Goal: Task Accomplishment & Management: Manage account settings

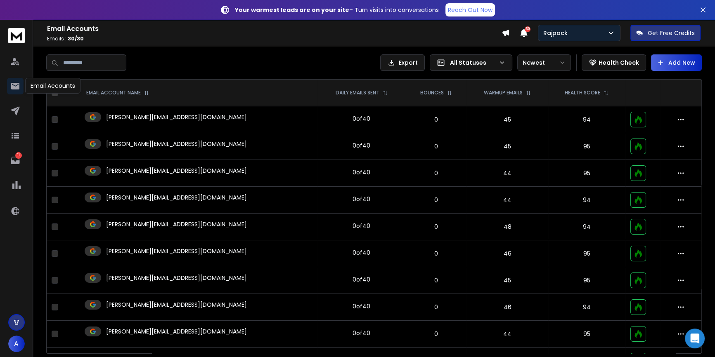
click at [594, 31] on div "Rajpack" at bounding box center [579, 33] width 72 height 8
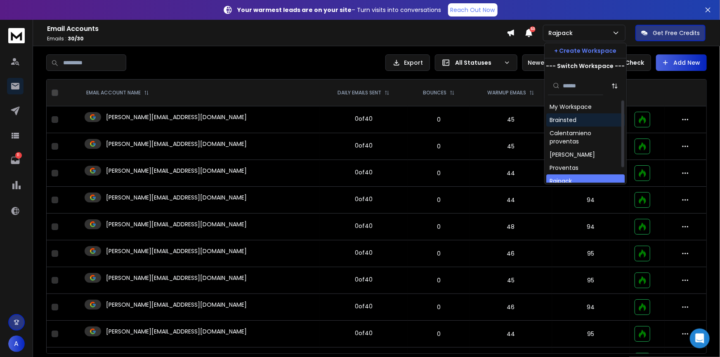
click at [567, 119] on div "Brainsted" at bounding box center [563, 120] width 27 height 8
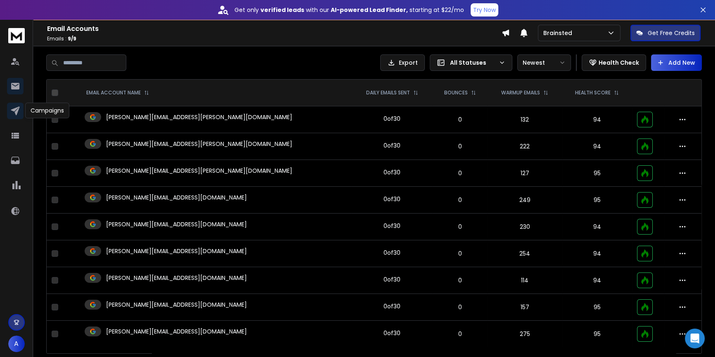
click at [12, 113] on icon at bounding box center [15, 111] width 10 height 10
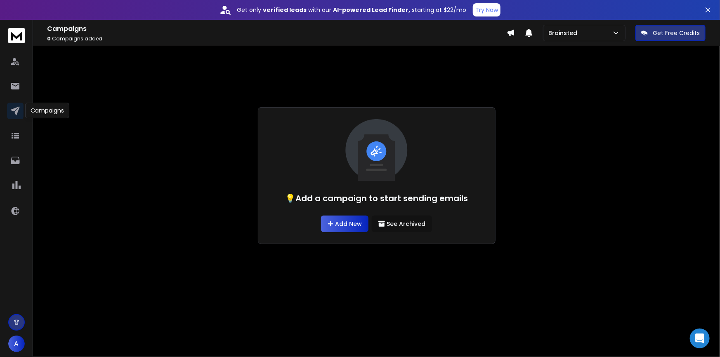
click at [16, 111] on icon at bounding box center [15, 110] width 9 height 9
click at [19, 87] on icon at bounding box center [15, 86] width 8 height 7
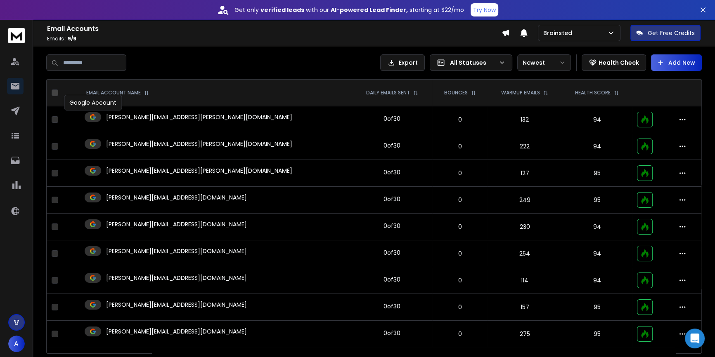
click at [121, 116] on p "[PERSON_NAME][EMAIL_ADDRESS][PERSON_NAME][DOMAIN_NAME]" at bounding box center [199, 117] width 186 height 8
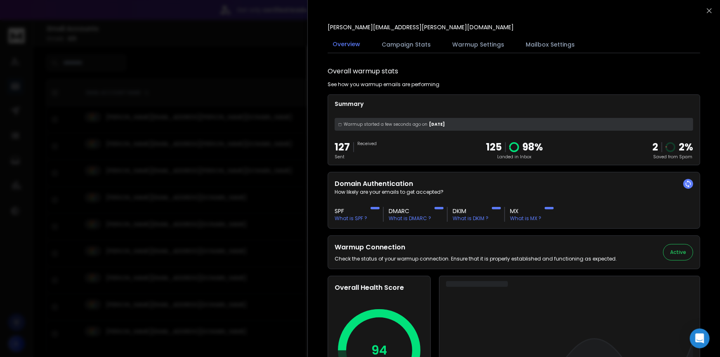
click at [490, 43] on button "Warmup Settings" at bounding box center [478, 44] width 62 height 18
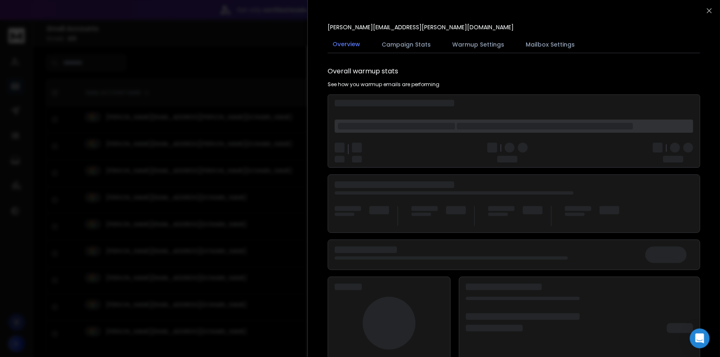
click at [255, 151] on div at bounding box center [360, 178] width 720 height 357
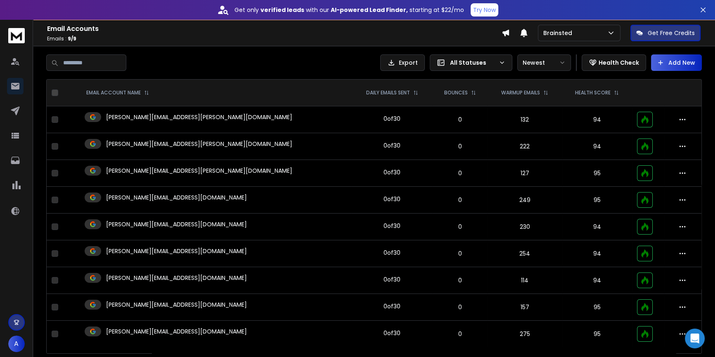
click at [641, 119] on icon at bounding box center [644, 120] width 7 height 8
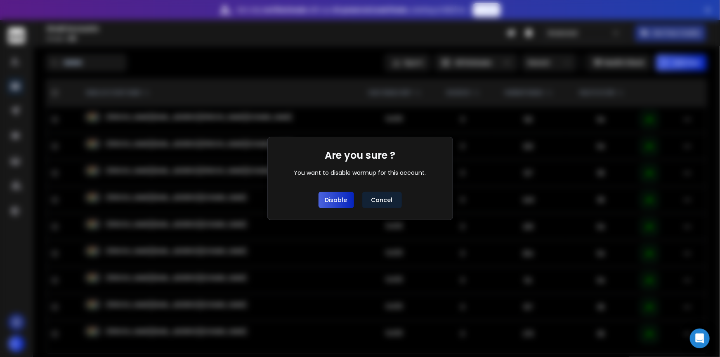
click at [388, 202] on button "Cancel" at bounding box center [382, 200] width 40 height 17
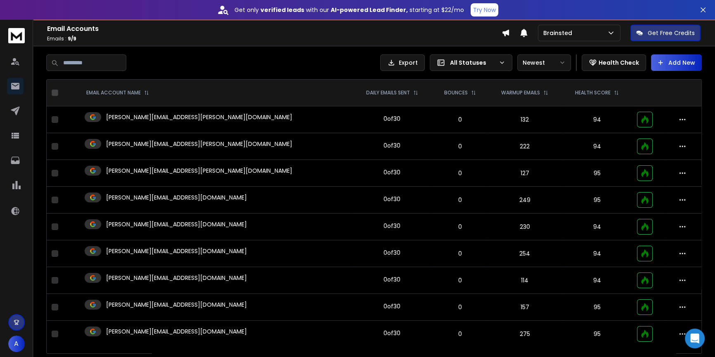
click at [573, 118] on td "94" at bounding box center [597, 119] width 70 height 27
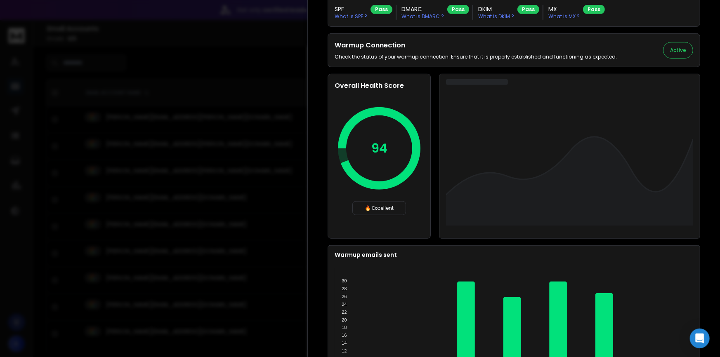
scroll to position [300, 0]
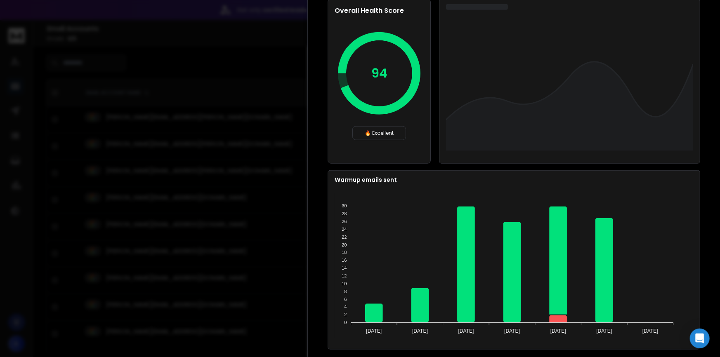
click at [222, 244] on div at bounding box center [360, 178] width 720 height 357
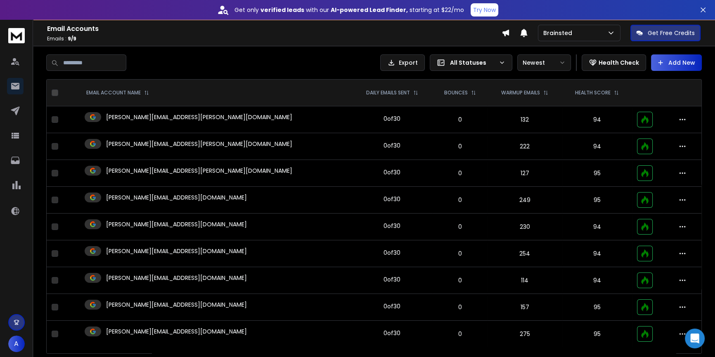
click at [187, 196] on p "dario.c@brainstedlatam.com" at bounding box center [176, 198] width 141 height 8
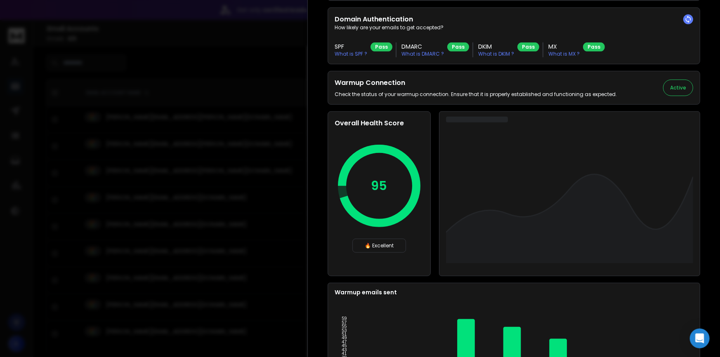
scroll to position [300, 0]
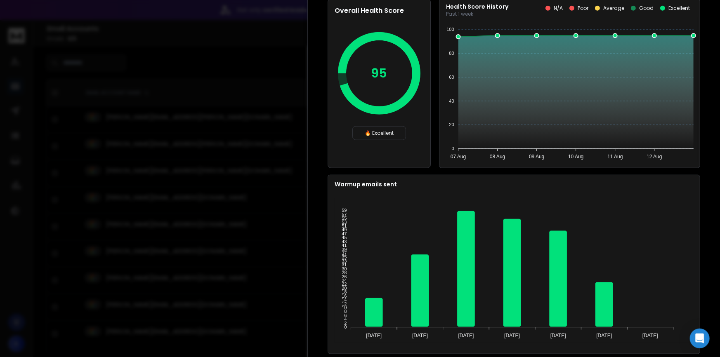
click at [156, 168] on div at bounding box center [360, 178] width 720 height 357
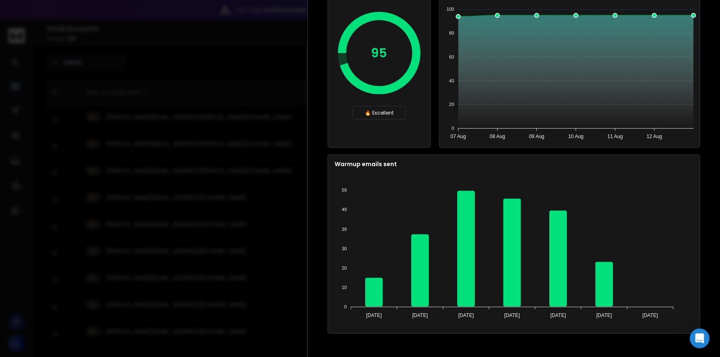
scroll to position [297, 0]
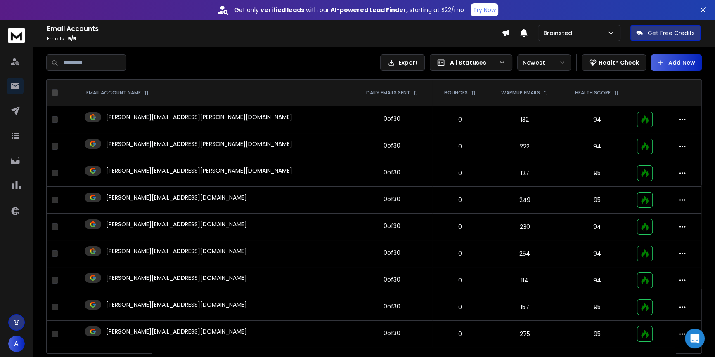
click at [166, 332] on p "dario@brainstedecom.com" at bounding box center [176, 332] width 141 height 8
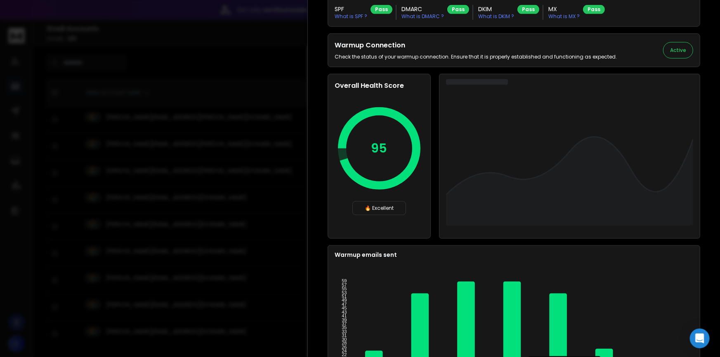
scroll to position [315, 0]
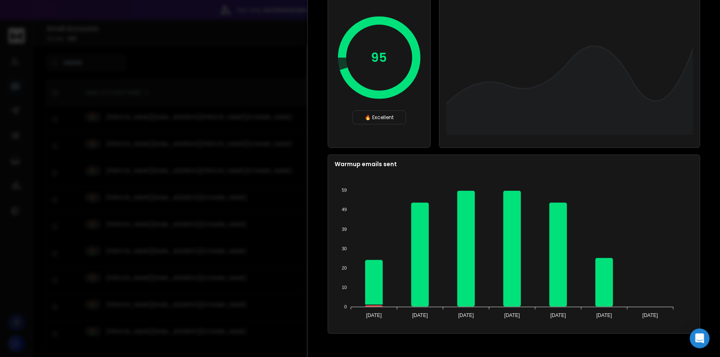
click at [235, 181] on div at bounding box center [360, 178] width 720 height 357
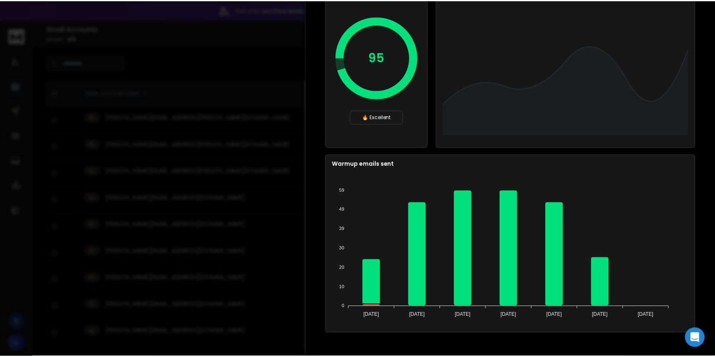
scroll to position [292, 0]
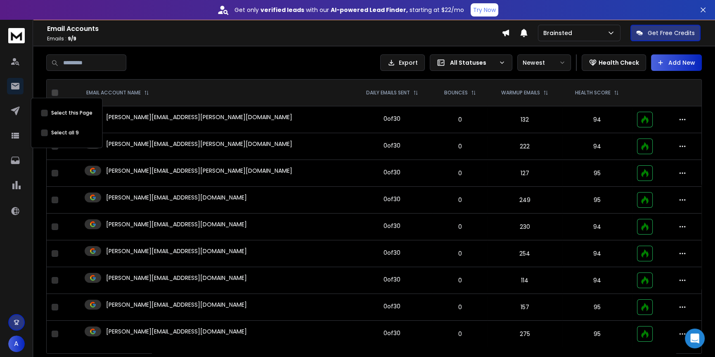
click at [45, 134] on button "Select this Page" at bounding box center [44, 133] width 7 height 7
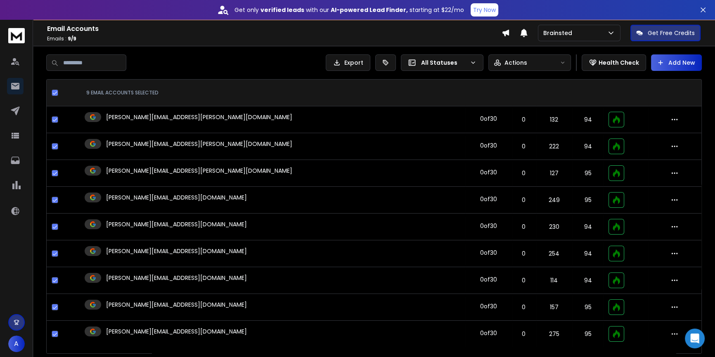
click at [278, 241] on td "dario.c@brainstedecom.com" at bounding box center [272, 254] width 385 height 27
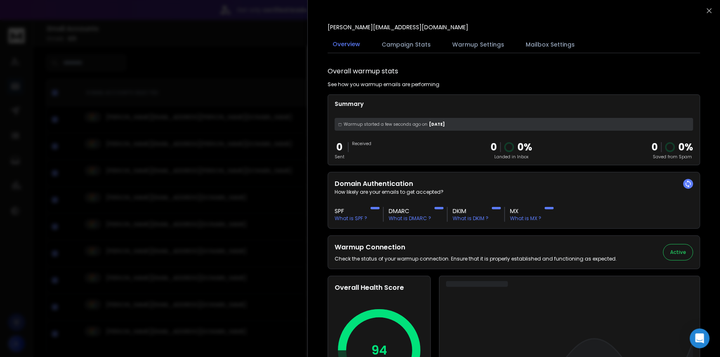
click at [271, 177] on div at bounding box center [360, 178] width 720 height 357
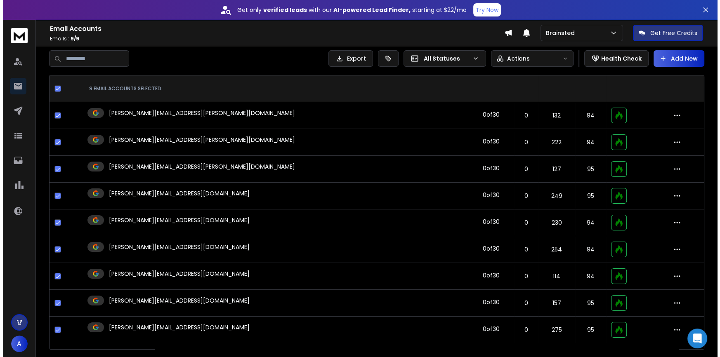
scroll to position [0, 0]
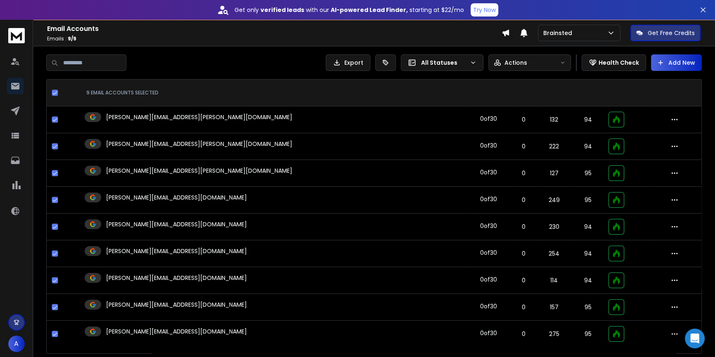
click at [168, 120] on p "dario.conti@brainstedpro.com" at bounding box center [199, 117] width 186 height 8
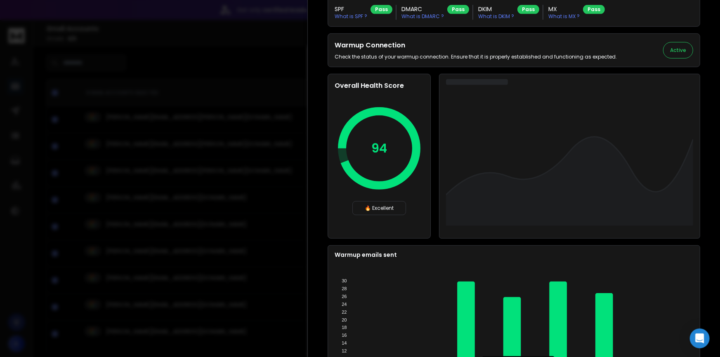
scroll to position [315, 0]
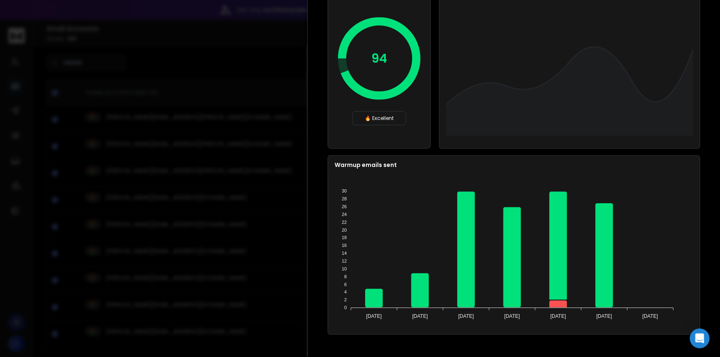
click at [262, 292] on div at bounding box center [360, 178] width 720 height 357
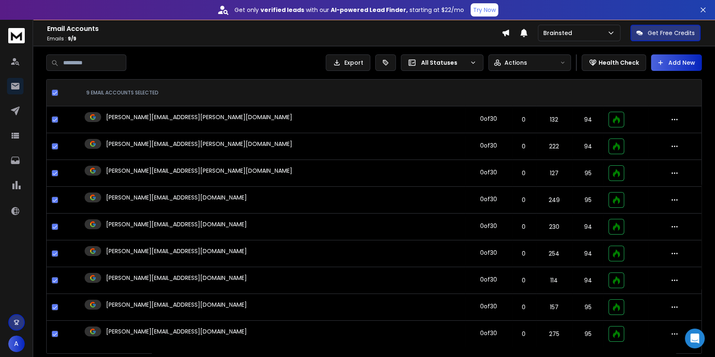
click at [178, 307] on p "dario@brainstedlatam.com" at bounding box center [176, 305] width 141 height 8
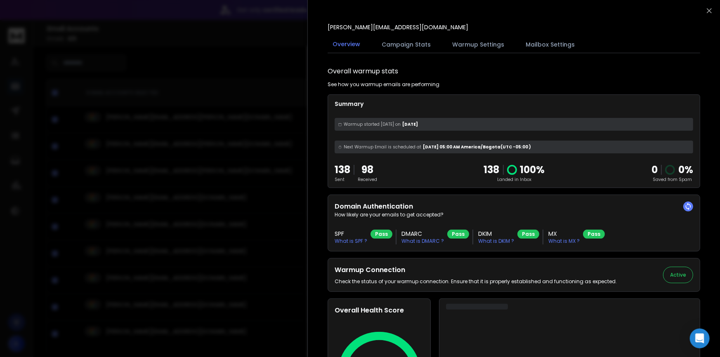
click at [480, 45] on button "Warmup Settings" at bounding box center [478, 44] width 62 height 18
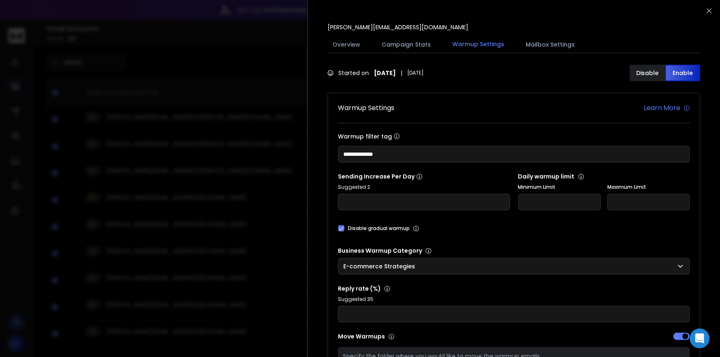
click at [173, 212] on div at bounding box center [360, 178] width 720 height 357
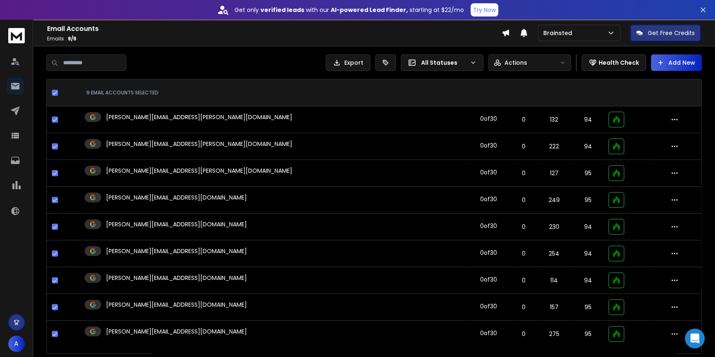
click at [164, 249] on p "dario.c@brainstedecom.com" at bounding box center [176, 251] width 141 height 8
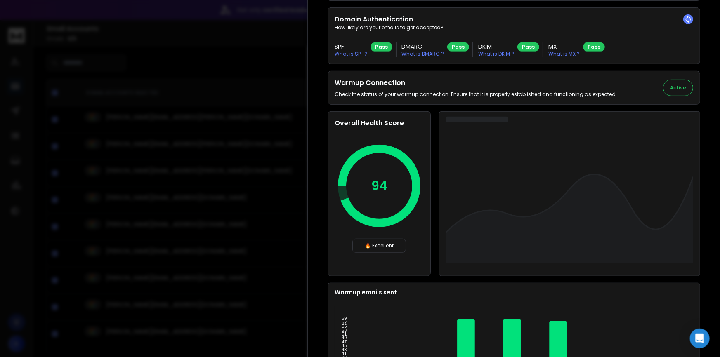
scroll to position [300, 0]
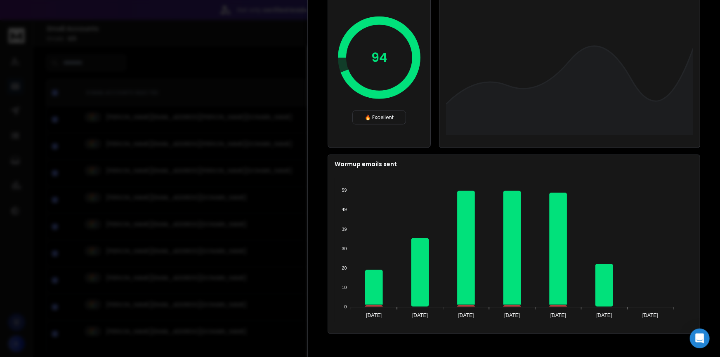
drag, startPoint x: 244, startPoint y: 268, endPoint x: 225, endPoint y: 274, distance: 19.5
click at [244, 268] on div at bounding box center [360, 178] width 720 height 357
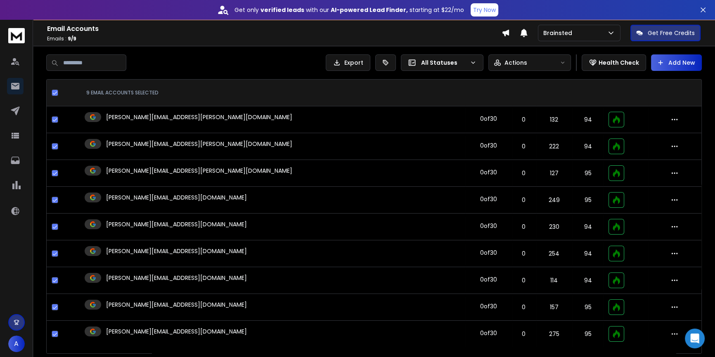
click at [162, 309] on div "dario@brainstedlatam.com" at bounding box center [166, 305] width 162 height 10
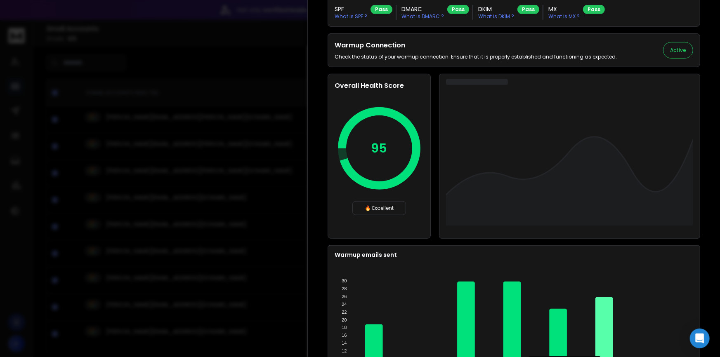
scroll to position [315, 0]
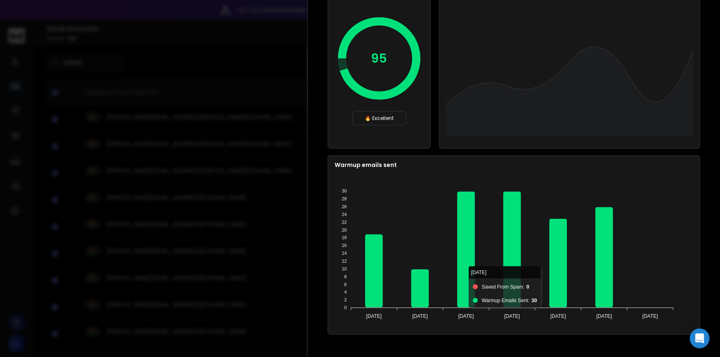
click at [267, 241] on div at bounding box center [360, 178] width 720 height 357
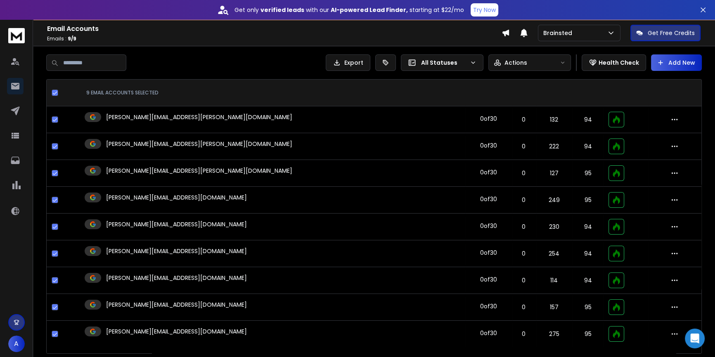
click at [178, 333] on p "dario@brainstedecom.com" at bounding box center [176, 332] width 141 height 8
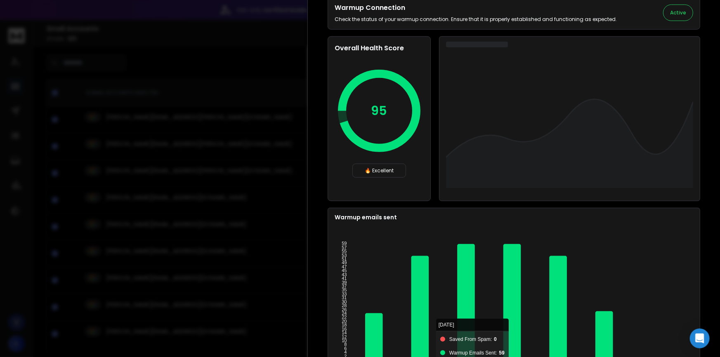
scroll to position [315, 0]
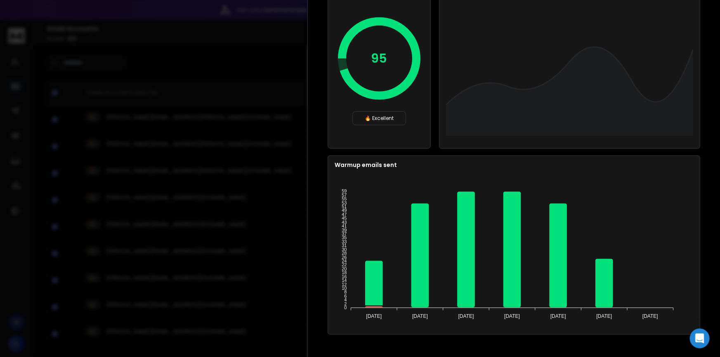
click at [260, 273] on div at bounding box center [360, 178] width 720 height 357
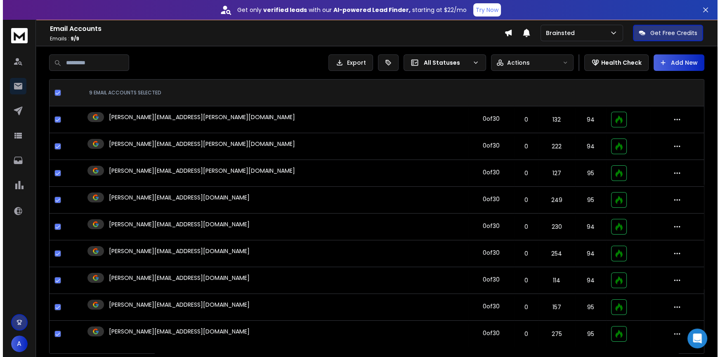
scroll to position [4, 0]
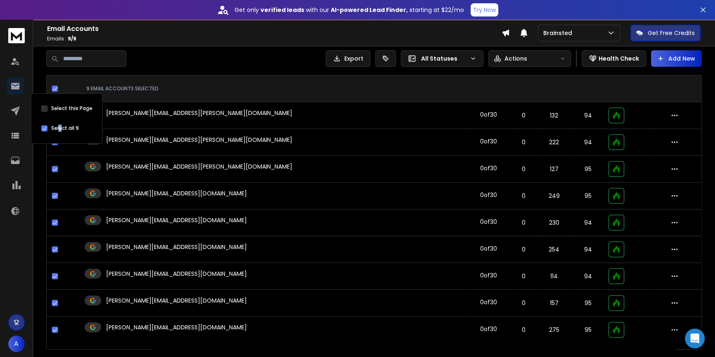
click at [60, 125] on label "Select all 9" at bounding box center [65, 128] width 28 height 7
click at [64, 128] on label "Select all 9" at bounding box center [65, 128] width 28 height 7
click at [511, 62] on button "Actions" at bounding box center [529, 58] width 83 height 17
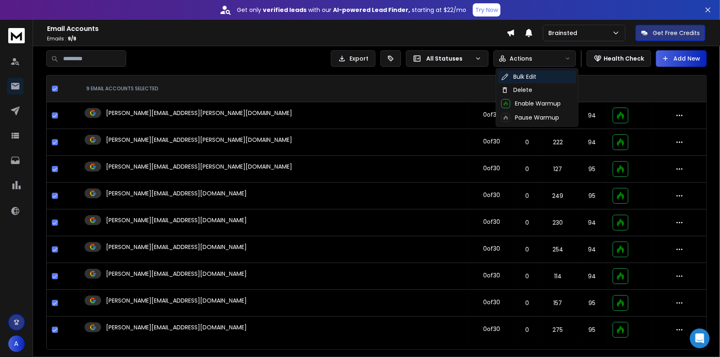
click at [517, 71] on div "Bulk Edit" at bounding box center [537, 76] width 78 height 13
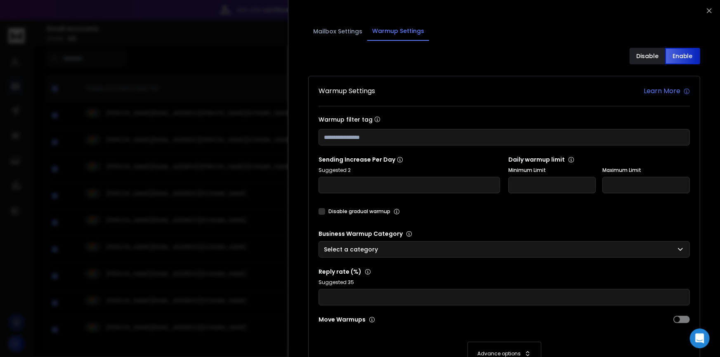
click at [411, 36] on button "Warmup Settings" at bounding box center [398, 31] width 62 height 19
click at [355, 184] on input "number" at bounding box center [410, 185] width 182 height 17
click at [532, 184] on input "number" at bounding box center [552, 185] width 88 height 17
type input "*"
click at [624, 184] on input "number" at bounding box center [647, 185] width 88 height 17
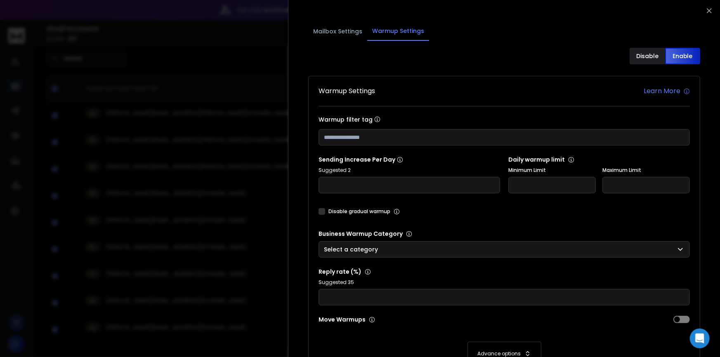
scroll to position [76, 0]
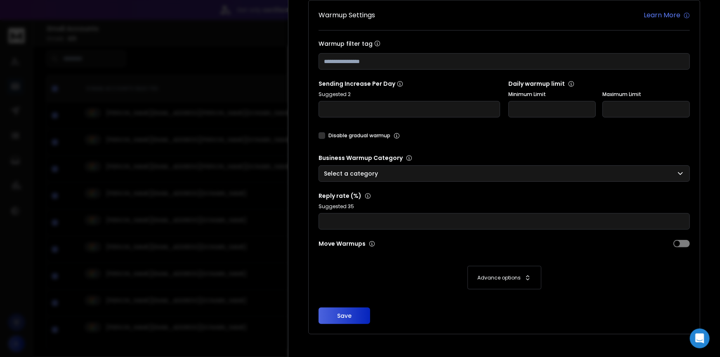
type input "**"
click at [352, 317] on button "Save" at bounding box center [345, 316] width 52 height 17
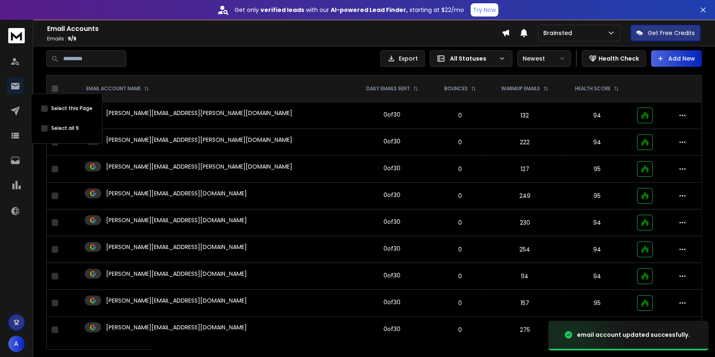
click at [43, 129] on button "Select this Page" at bounding box center [44, 128] width 7 height 7
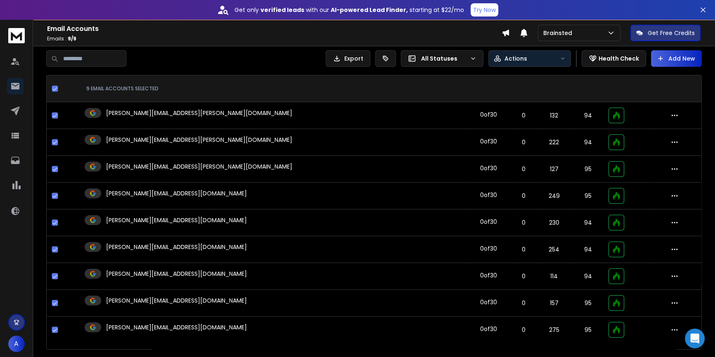
click at [536, 60] on div "Actions" at bounding box center [525, 58] width 63 height 8
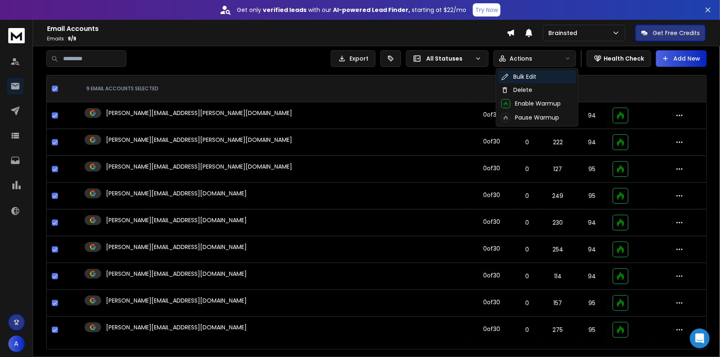
click at [521, 76] on div "Bulk Edit" at bounding box center [518, 77] width 35 height 8
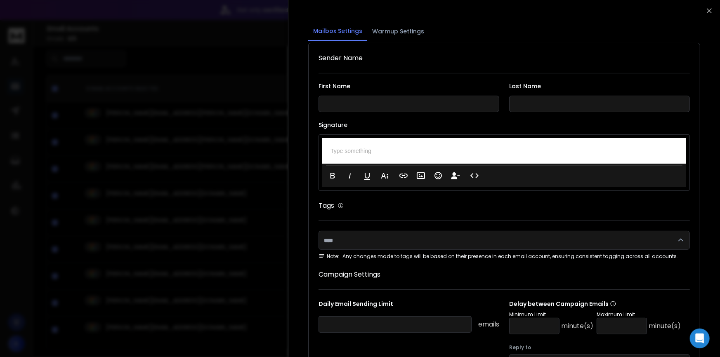
scroll to position [37, 0]
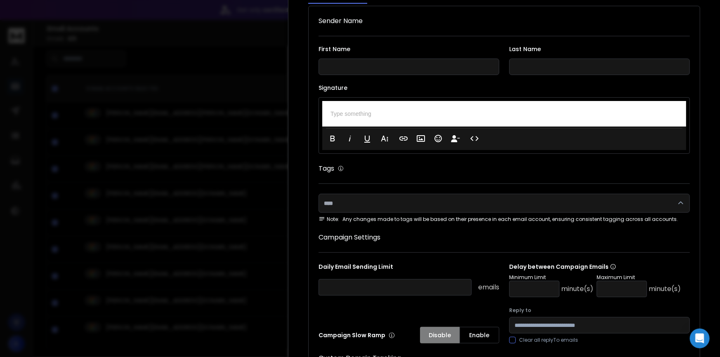
click at [416, 289] on input "number" at bounding box center [395, 287] width 153 height 17
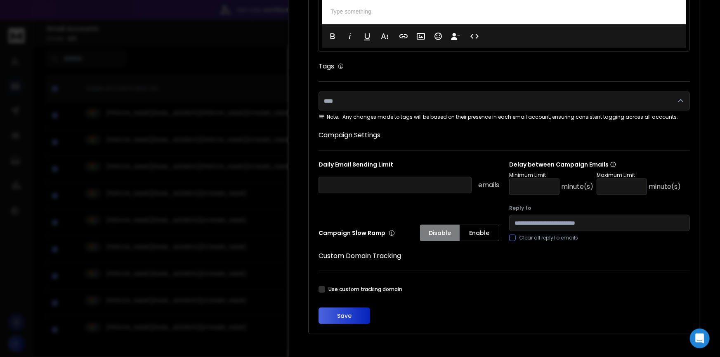
type input "**"
click at [535, 188] on input "number" at bounding box center [534, 187] width 50 height 17
type input "*"
click at [623, 185] on input "number" at bounding box center [622, 187] width 50 height 17
type input "*"
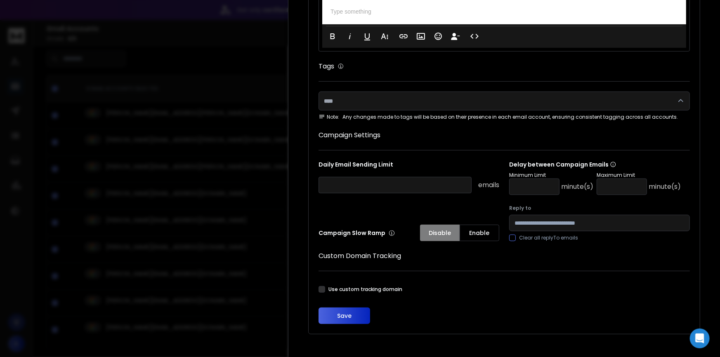
type input "*"
click at [341, 312] on button "Save" at bounding box center [345, 316] width 52 height 17
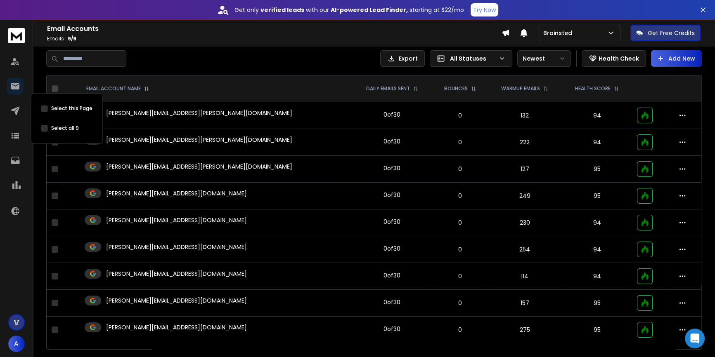
click at [45, 128] on button "Select this Page" at bounding box center [44, 128] width 7 height 7
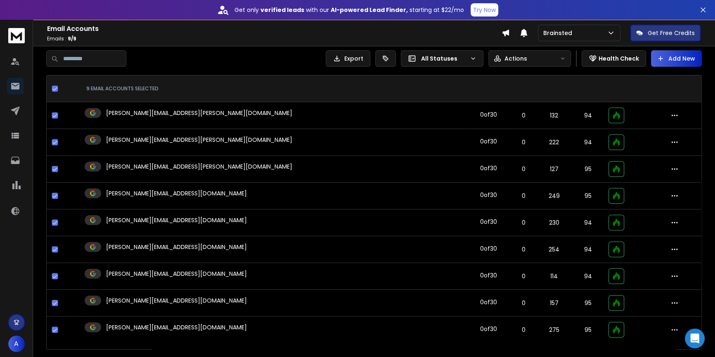
click at [310, 146] on td "dario.conti@brainstedecom.com" at bounding box center [272, 142] width 385 height 27
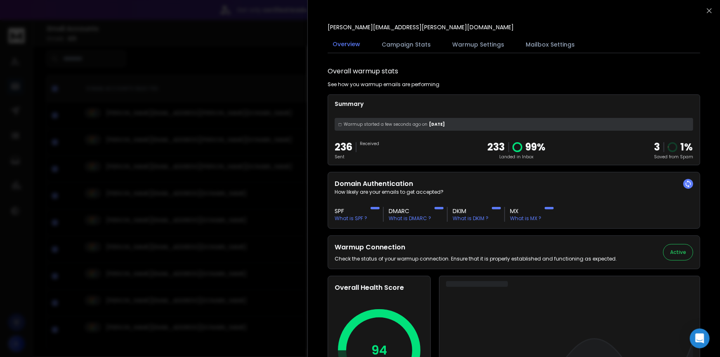
click at [175, 167] on div at bounding box center [360, 178] width 720 height 357
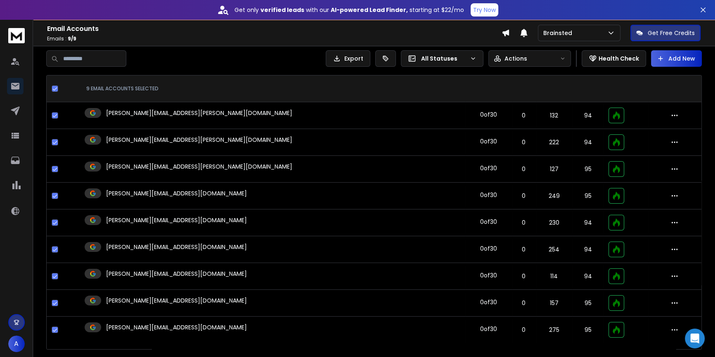
click at [175, 168] on p "dario.conti@brainstedlatam.com" at bounding box center [199, 167] width 186 height 8
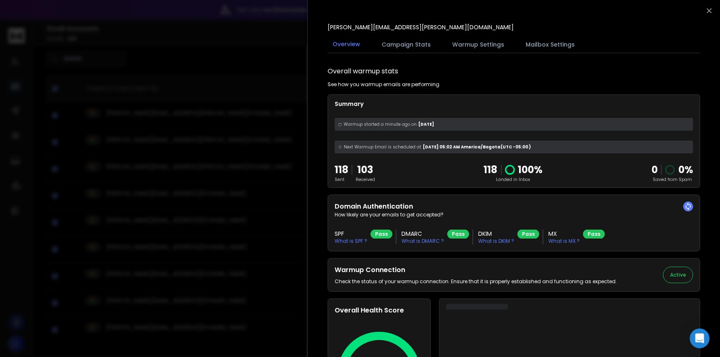
click at [534, 43] on button "Mailbox Settings" at bounding box center [550, 44] width 59 height 18
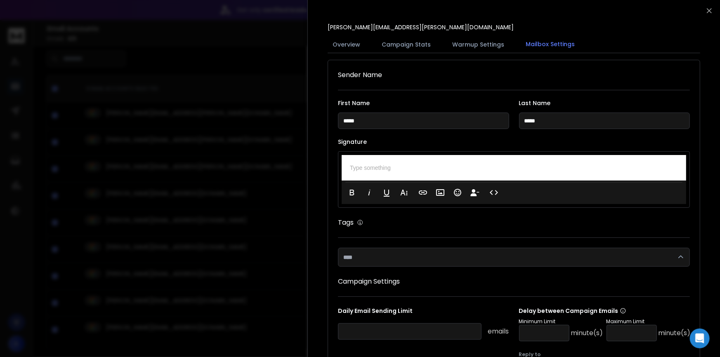
scroll to position [75, 0]
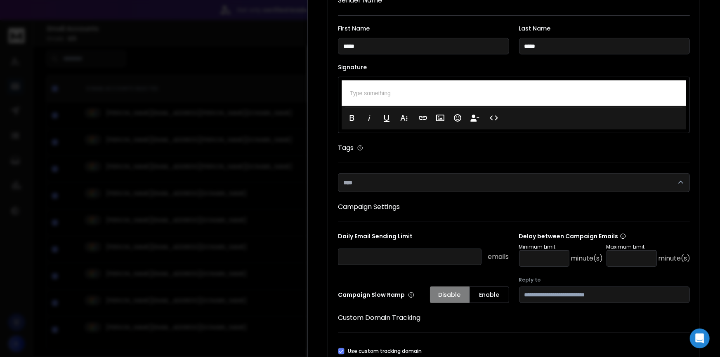
drag, startPoint x: 542, startPoint y: 261, endPoint x: 501, endPoint y: 260, distance: 40.9
click at [501, 260] on div "Daily Email Sending Limit ** emails Delay between Campaign Emails Minimum Limit…" at bounding box center [514, 267] width 352 height 71
type input "*"
drag, startPoint x: 623, startPoint y: 253, endPoint x: 604, endPoint y: 258, distance: 19.6
click at [604, 258] on div "Minimum Limit * minute(s) Maximum Limit * minute(s)" at bounding box center [605, 255] width 172 height 23
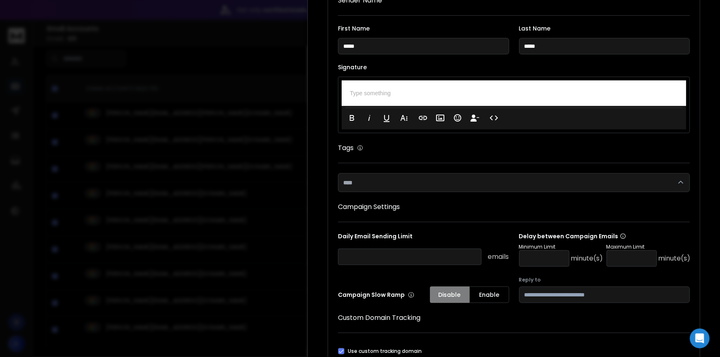
type input "*"
click at [236, 247] on div at bounding box center [360, 178] width 720 height 357
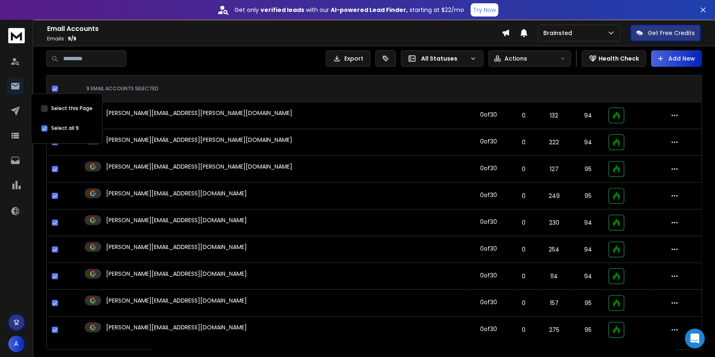
click at [74, 128] on label "Select all 9" at bounding box center [65, 128] width 28 height 7
click at [562, 57] on icon "button" at bounding box center [563, 58] width 6 height 7
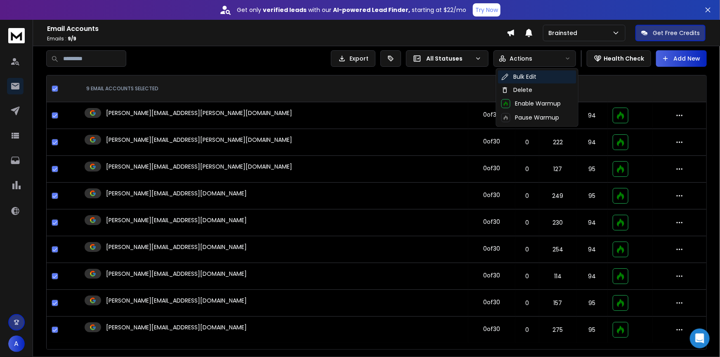
click at [545, 78] on div "Bulk Edit" at bounding box center [537, 76] width 78 height 13
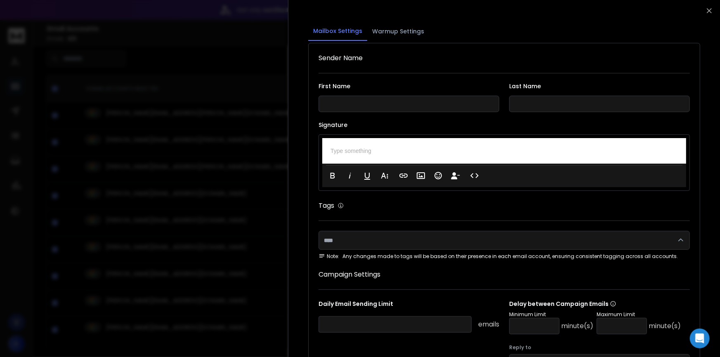
click at [411, 328] on input "number" at bounding box center [395, 325] width 153 height 17
drag, startPoint x: 359, startPoint y: 331, endPoint x: 297, endPoint y: 326, distance: 61.7
click at [297, 326] on div "Shared Sheet Component Mailbox Settings Warmup Settings Sender Name First Name …" at bounding box center [504, 178] width 432 height 357
type input "**"
click at [524, 322] on input "number" at bounding box center [534, 326] width 50 height 17
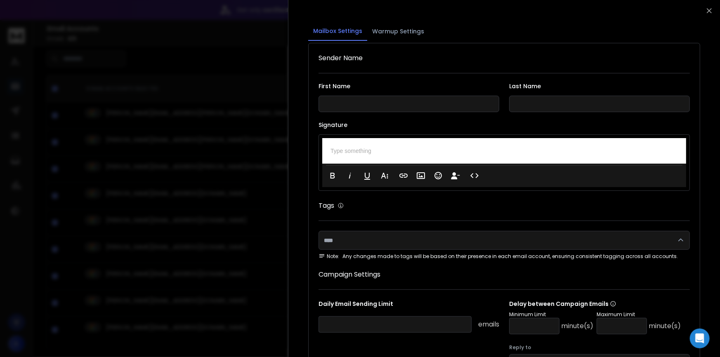
type input "*"
click at [631, 322] on input "number" at bounding box center [622, 326] width 50 height 17
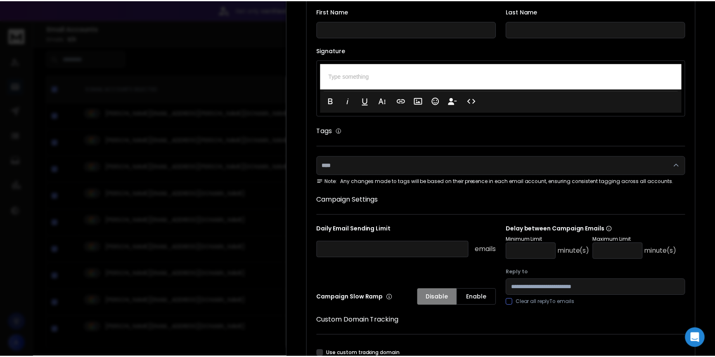
scroll to position [112, 0]
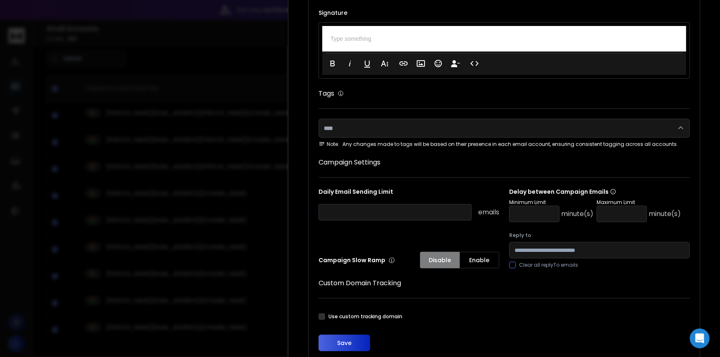
type input "*"
click at [359, 348] on button "Save" at bounding box center [345, 343] width 52 height 17
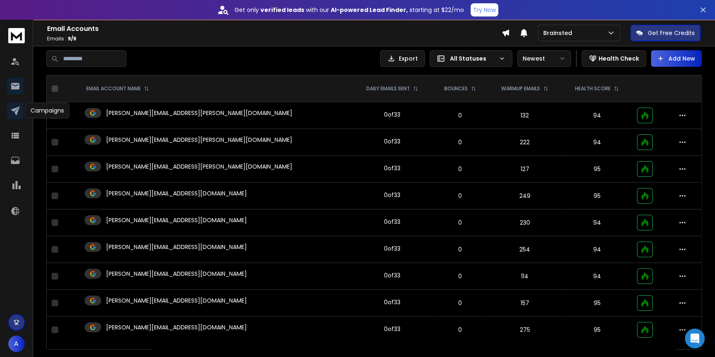
click at [17, 104] on link at bounding box center [15, 111] width 17 height 17
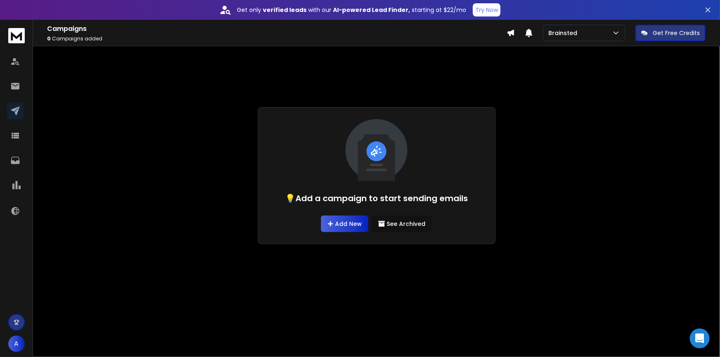
click at [353, 225] on link "Add New" at bounding box center [344, 224] width 47 height 17
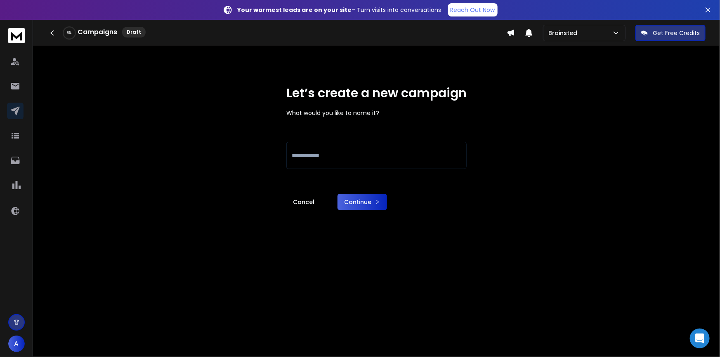
click at [339, 161] on input at bounding box center [376, 155] width 180 height 27
type input "**********"
click at [370, 206] on button "Continue" at bounding box center [363, 202] width 50 height 17
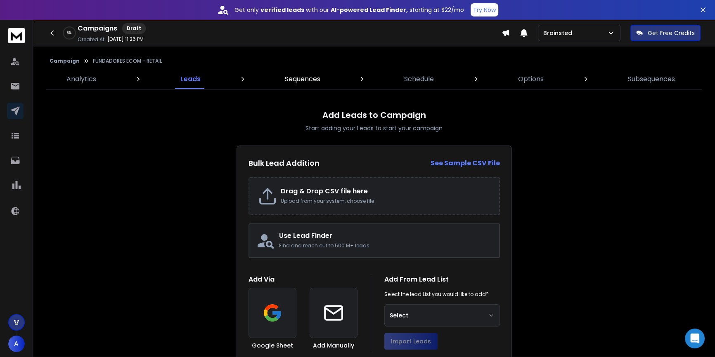
click at [309, 80] on p "Sequences" at bounding box center [302, 79] width 35 height 10
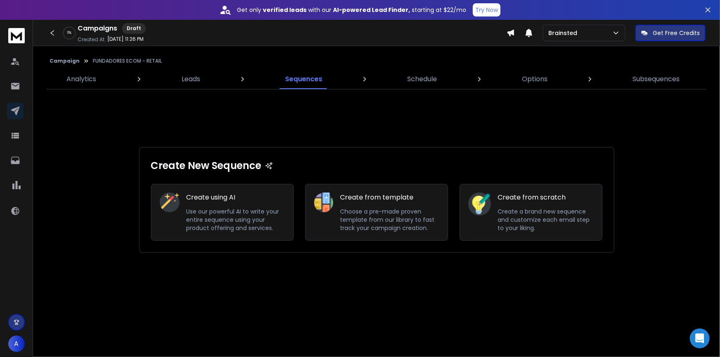
click at [527, 219] on p "Create a brand new sequence and customize each email step to your liking." at bounding box center [546, 220] width 96 height 25
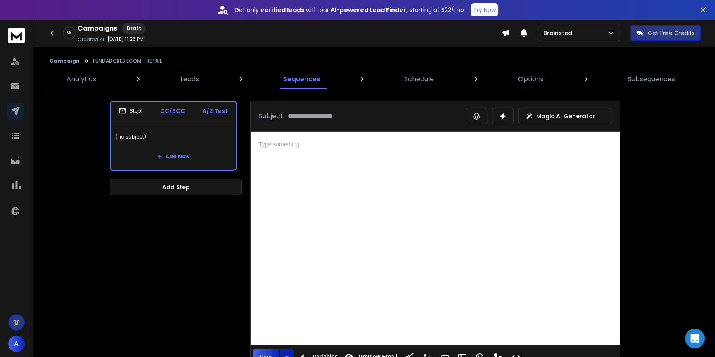
click at [294, 147] on div at bounding box center [435, 144] width 352 height 9
click at [317, 116] on input at bounding box center [373, 116] width 170 height 10
click at [322, 153] on div "To enrich screen reader interactions, please activate Accessibility in Grammarl…" at bounding box center [435, 239] width 369 height 214
click at [308, 148] on div "To enrich screen reader interactions, please activate Accessibility in Grammarl…" at bounding box center [435, 144] width 352 height 9
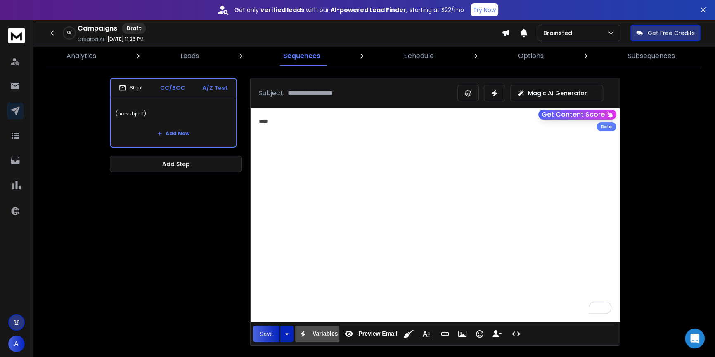
click at [321, 331] on span "Variables" at bounding box center [325, 334] width 29 height 7
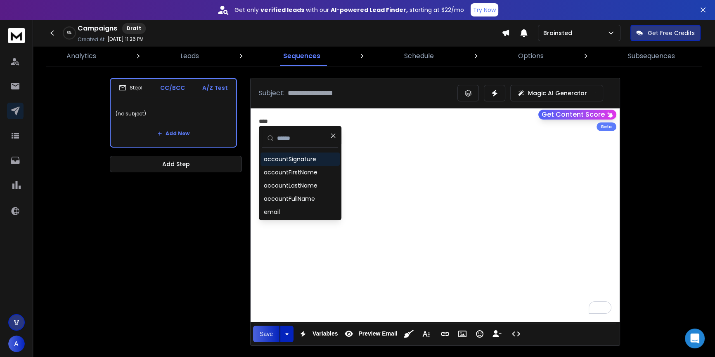
click at [442, 142] on div "****" at bounding box center [435, 216] width 369 height 214
